Goal: Task Accomplishment & Management: Manage account settings

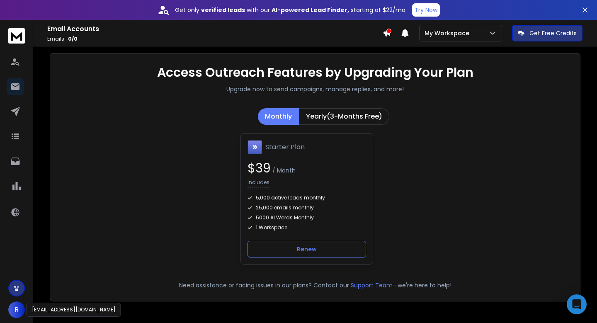
click at [20, 315] on span "R" at bounding box center [16, 310] width 17 height 17
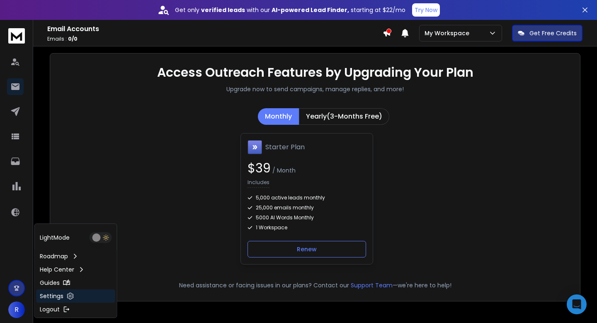
click at [62, 295] on p "Settings" at bounding box center [52, 296] width 24 height 8
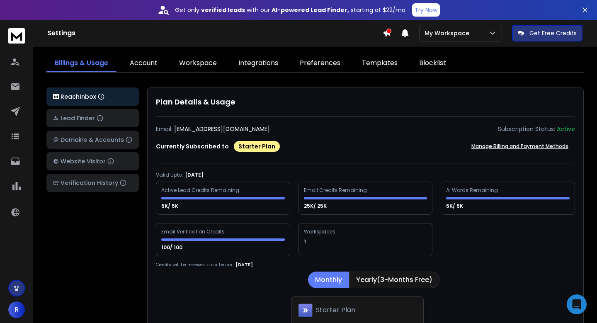
click at [543, 149] on p "Manage Billing and Payment Methods" at bounding box center [520, 146] width 97 height 7
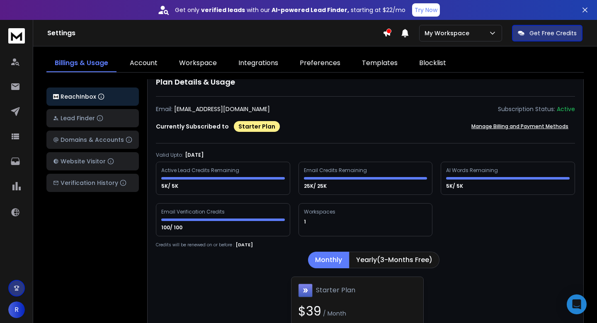
scroll to position [21, 0]
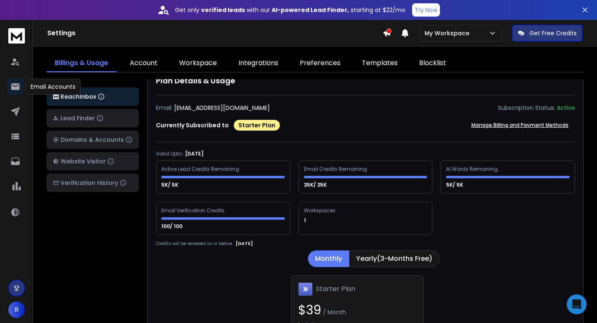
click at [18, 86] on icon at bounding box center [15, 86] width 8 height 7
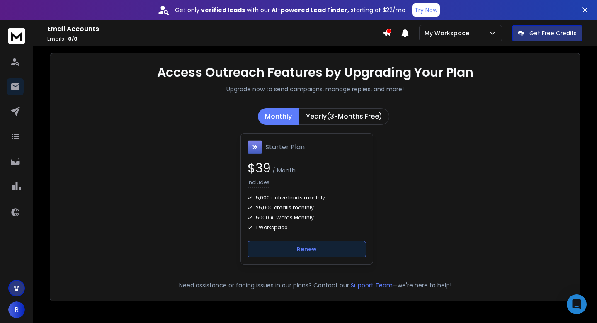
click at [283, 251] on button "Renew" at bounding box center [307, 249] width 119 height 17
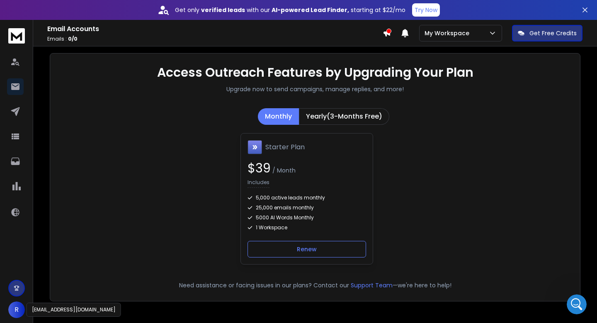
click at [14, 314] on span "R" at bounding box center [16, 310] width 17 height 17
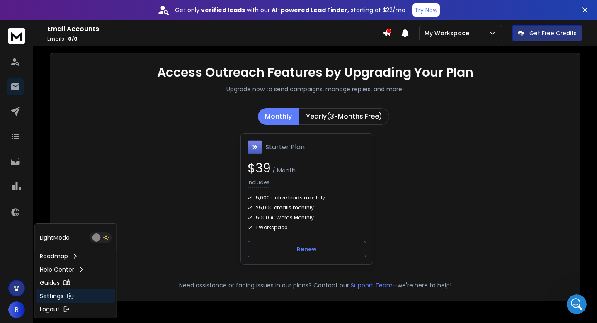
click at [61, 294] on p "Settings" at bounding box center [52, 296] width 24 height 8
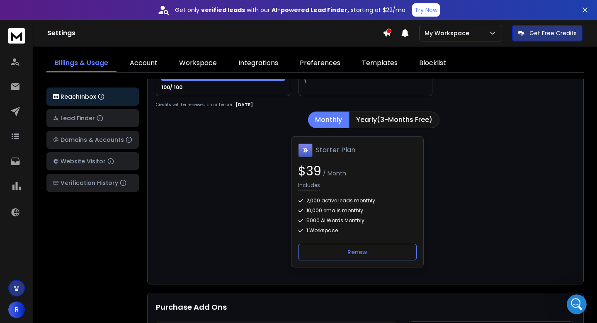
scroll to position [161, 0]
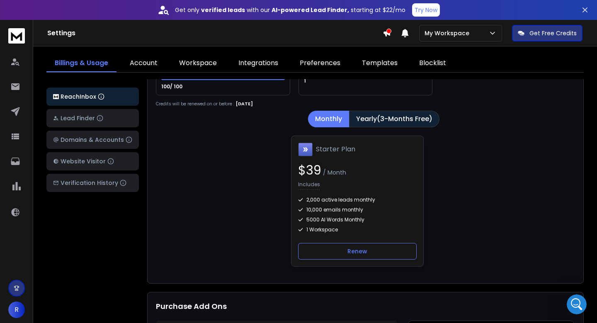
click at [380, 120] on button "Yearly(3-Months Free)" at bounding box center [394, 119] width 90 height 17
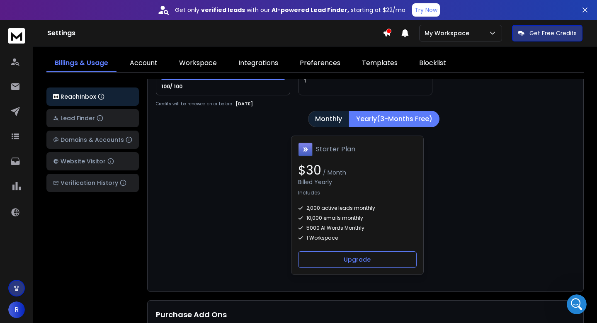
click at [328, 114] on button "Monthly" at bounding box center [328, 119] width 41 height 17
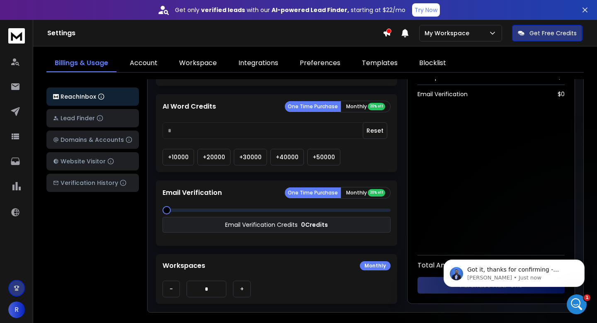
scroll to position [0, 0]
